Goal: Task Accomplishment & Management: Manage account settings

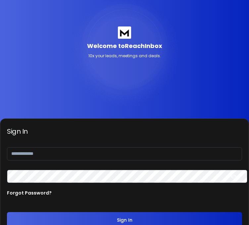
click at [68, 218] on button "Sign In" at bounding box center [124, 220] width 235 height 16
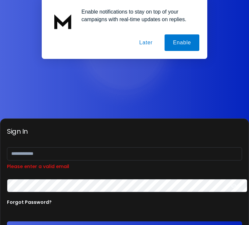
paste input "**********"
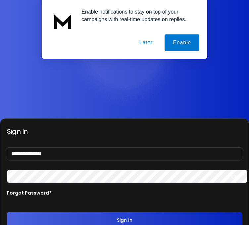
type input "**********"
click at [86, 218] on button "Sign In" at bounding box center [124, 220] width 235 height 16
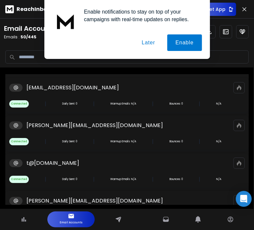
drag, startPoint x: 149, startPoint y: 43, endPoint x: 151, endPoint y: 51, distance: 8.1
click at [149, 43] on button "Later" at bounding box center [148, 42] width 30 height 17
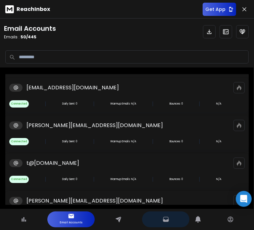
click at [159, 223] on div at bounding box center [165, 220] width 47 height 16
click at [168, 220] on icon at bounding box center [166, 219] width 6 height 5
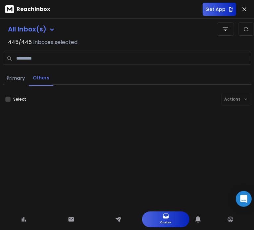
click at [42, 78] on button "Others" at bounding box center [41, 78] width 25 height 15
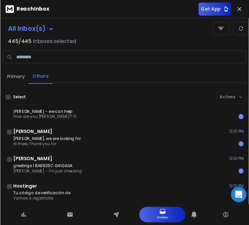
scroll to position [430, 0]
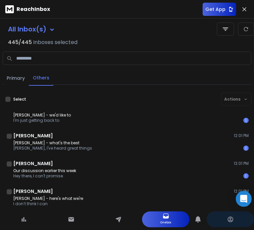
click at [235, 221] on div at bounding box center [230, 220] width 47 height 16
click at [231, 220] on icon at bounding box center [230, 219] width 7 height 7
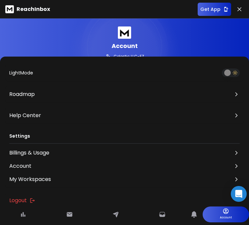
scroll to position [24, 0]
click at [34, 198] on icon at bounding box center [32, 201] width 6 height 6
